Goal: Task Accomplishment & Management: Manage account settings

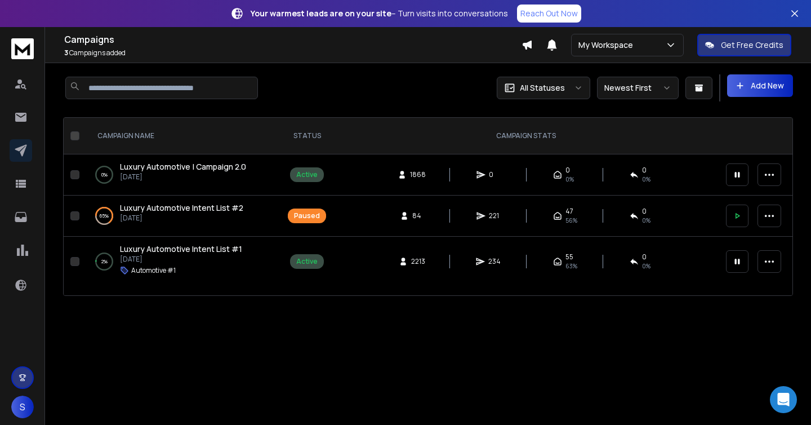
click at [284, 357] on div "Campaigns 3 Campaigns Added All Statuses Newest First Add New CAMPAIGN NAME STA…" at bounding box center [428, 286] width 730 height 425
click at [209, 167] on span "Luxury Automotive | Campaign 2.0" at bounding box center [183, 166] width 126 height 11
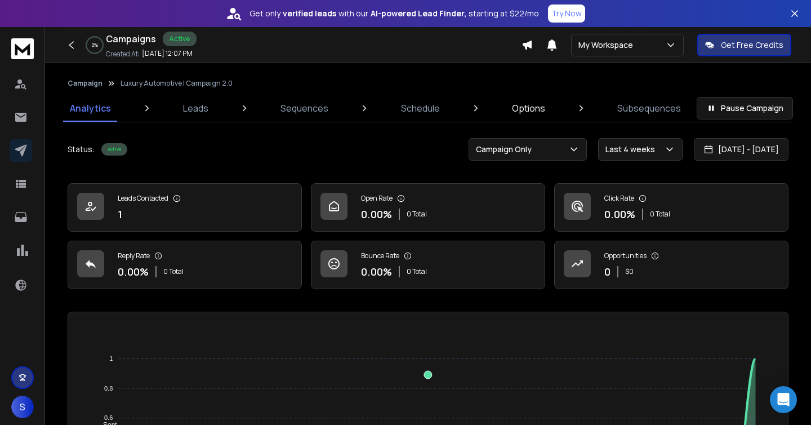
click at [524, 105] on p "Options" at bounding box center [528, 108] width 33 height 14
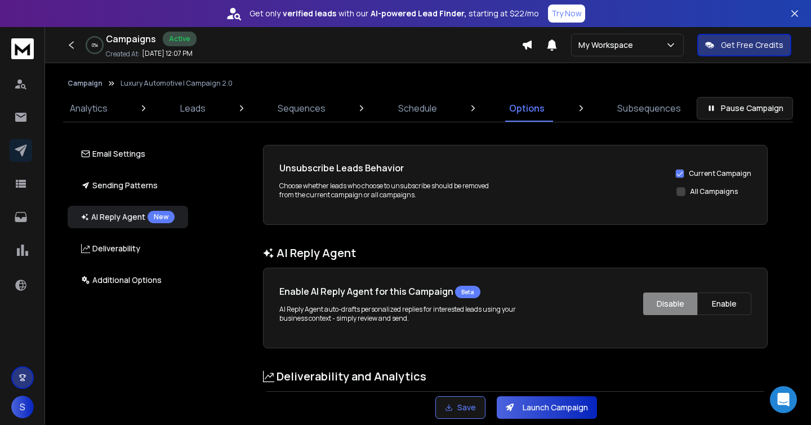
scroll to position [850, 0]
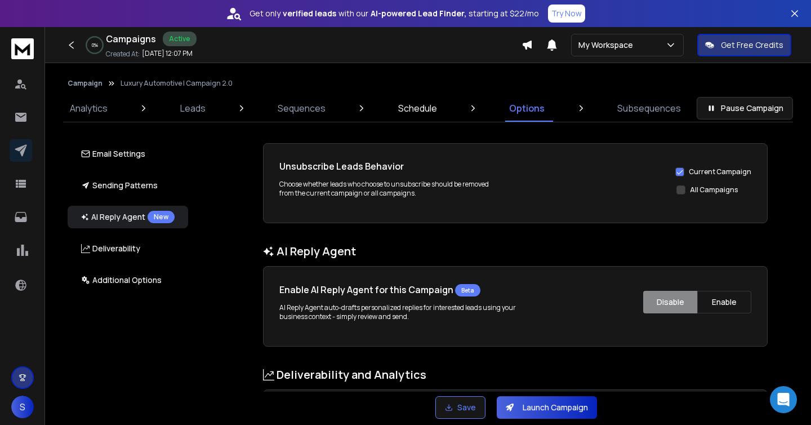
click at [417, 107] on p "Schedule" at bounding box center [417, 108] width 39 height 14
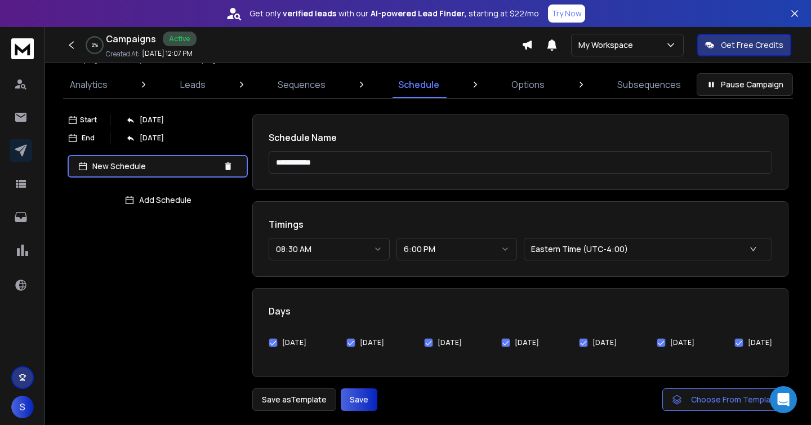
scroll to position [25, 0]
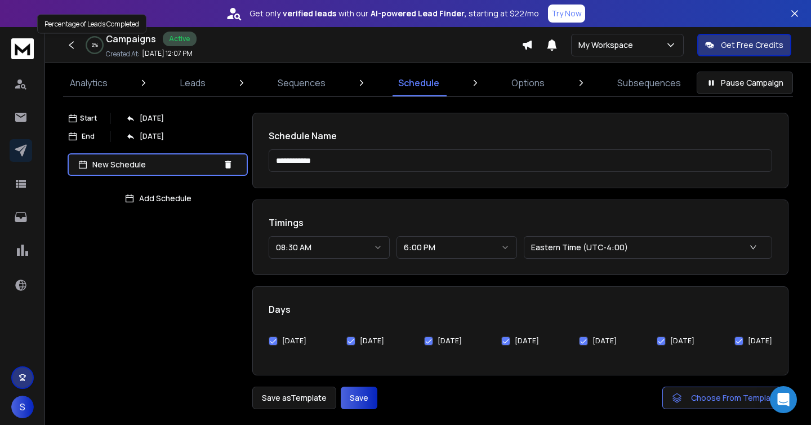
click at [79, 41] on div "0 % Campaigns Active Created At: Sep 09, 2025, 12:07 PM" at bounding box center [130, 45] width 132 height 27
click at [73, 43] on icon at bounding box center [71, 45] width 10 height 10
